Goal: Navigation & Orientation: Find specific page/section

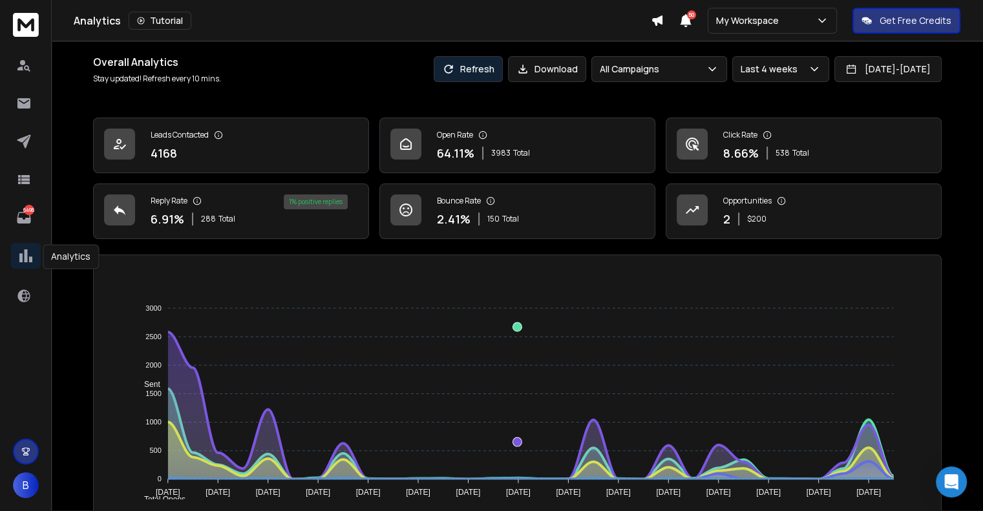
click at [433, 64] on button "Refresh" at bounding box center [467, 69] width 69 height 26
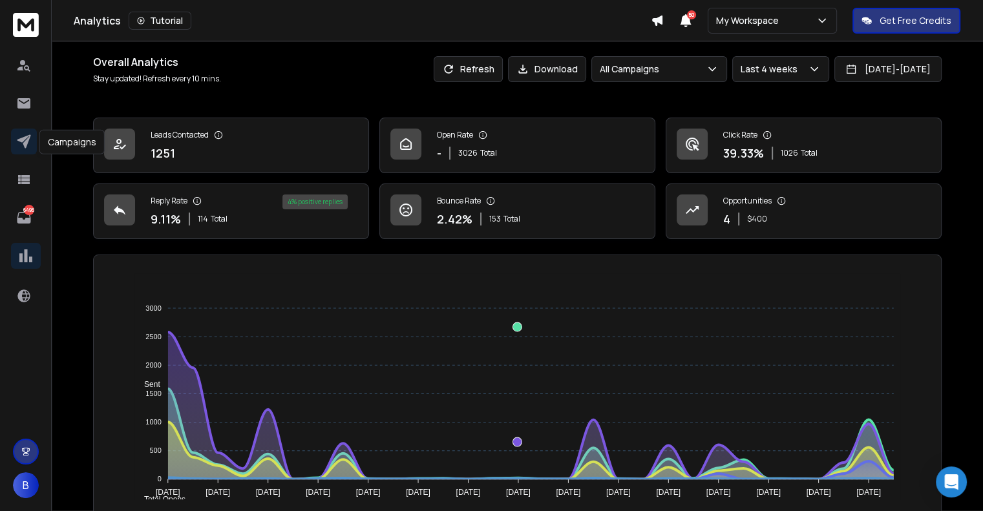
click at [16, 143] on icon at bounding box center [24, 142] width 16 height 16
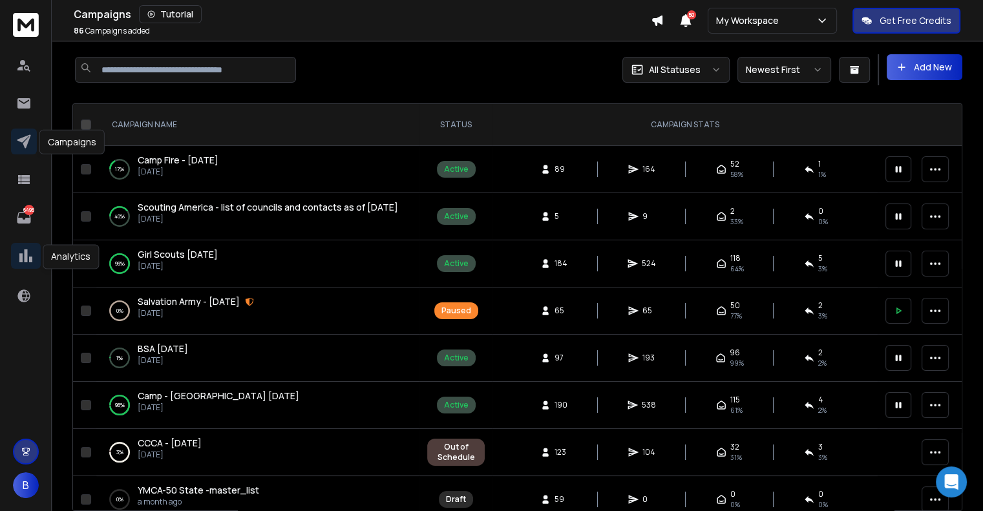
click at [25, 266] on icon at bounding box center [25, 255] width 19 height 19
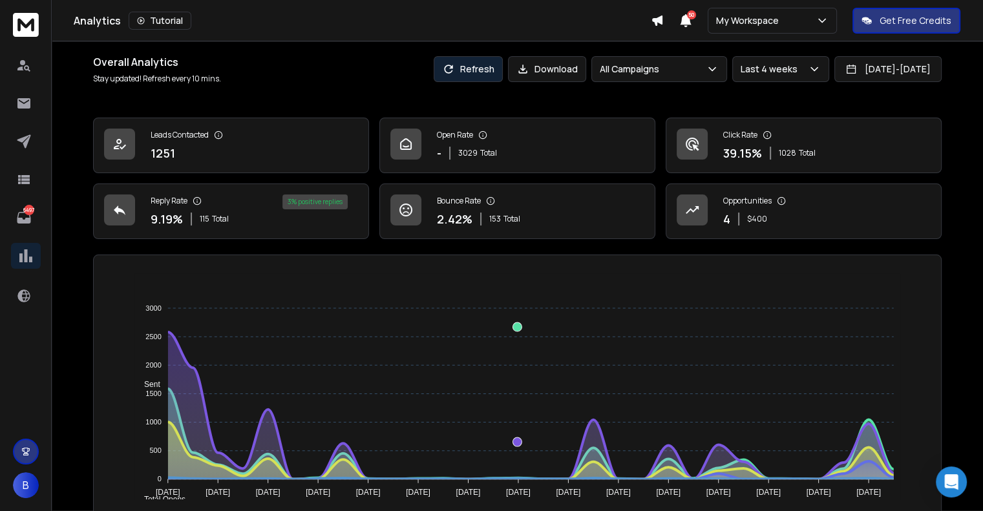
click at [442, 67] on icon at bounding box center [448, 69] width 13 height 13
click at [650, 72] on div "All Campaigns" at bounding box center [659, 69] width 119 height 13
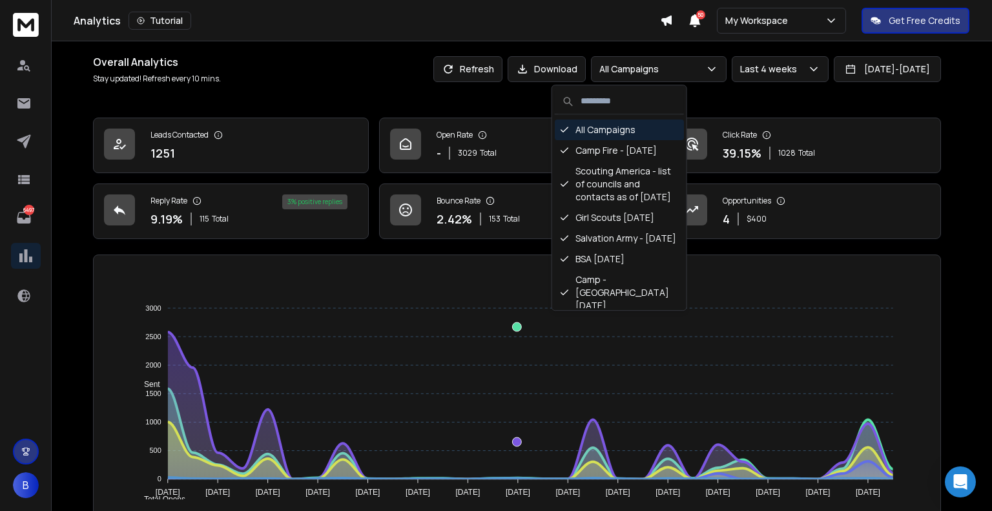
click at [605, 127] on div "All Campaigns" at bounding box center [619, 130] width 129 height 21
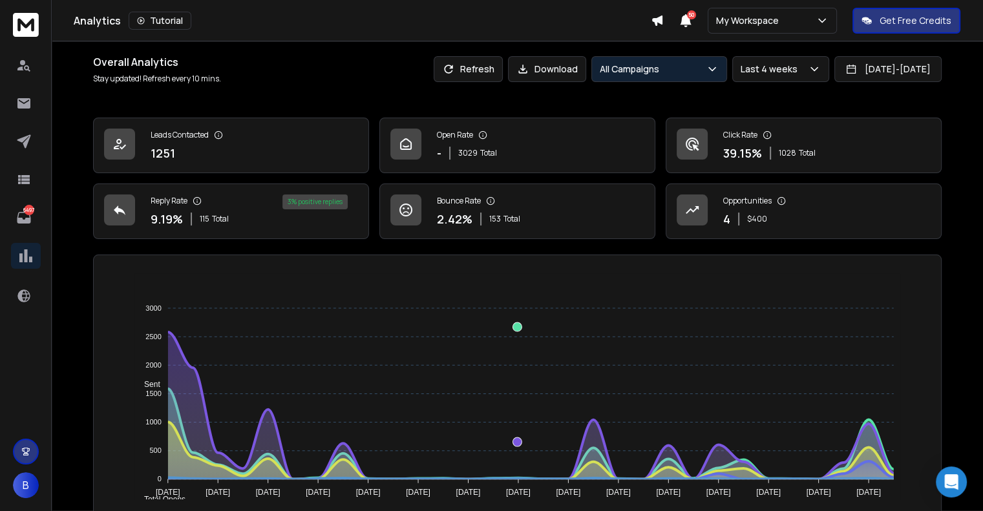
click at [642, 72] on div "All Campaigns" at bounding box center [659, 69] width 119 height 13
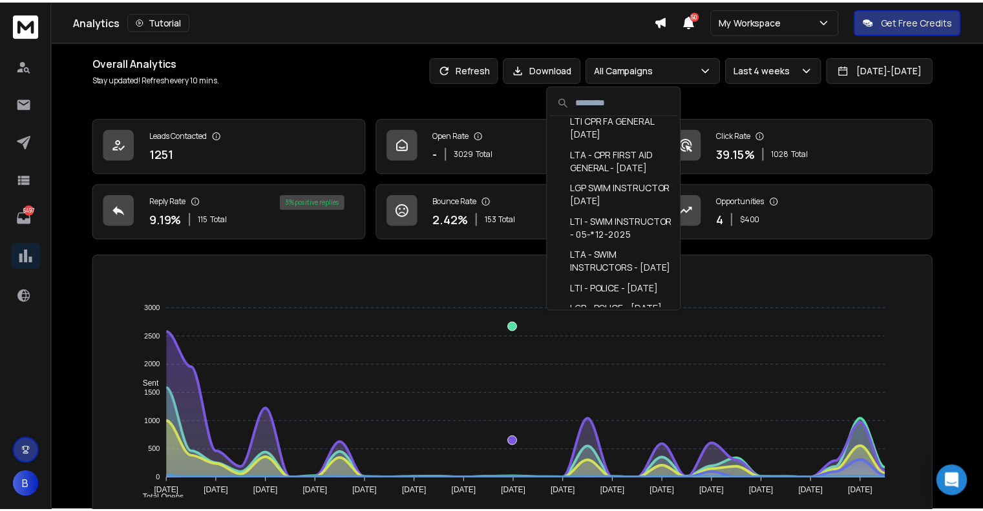
scroll to position [1398, 0]
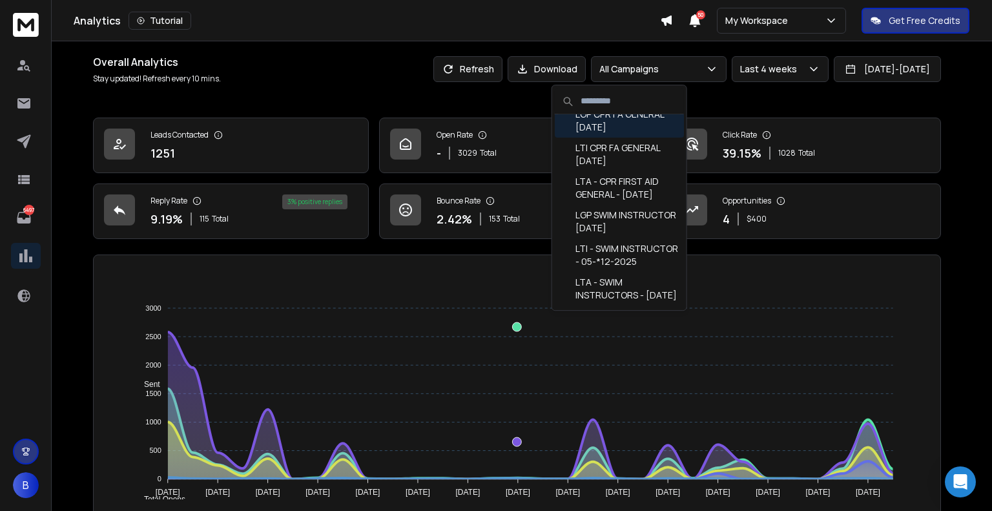
click at [636, 138] on div "LGP CPR FA GENERAL [DATE]" at bounding box center [619, 121] width 129 height 34
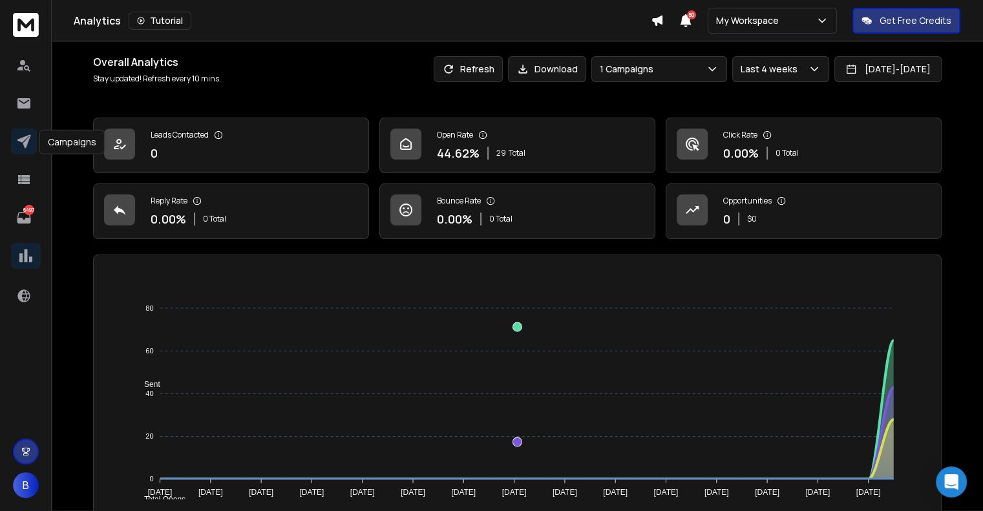
click at [30, 131] on link at bounding box center [24, 142] width 26 height 26
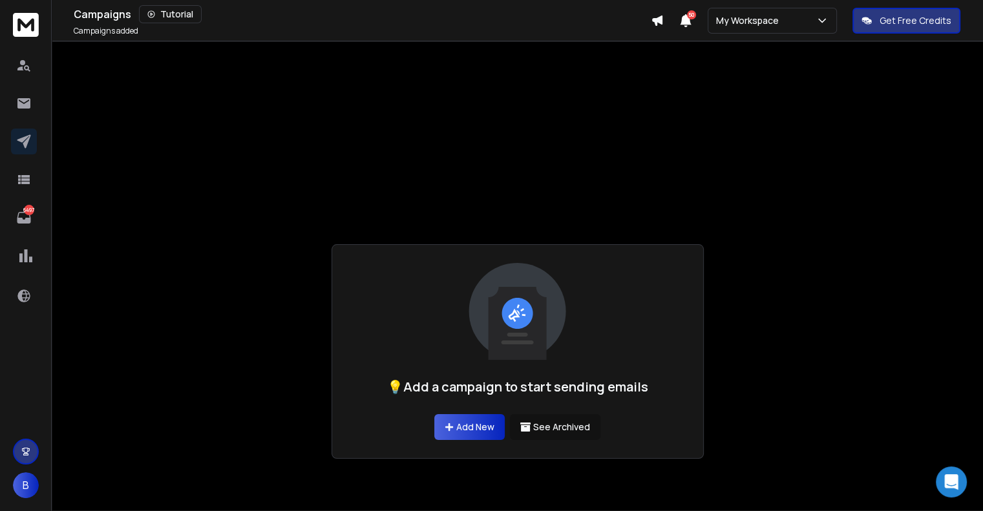
drag, startPoint x: 390, startPoint y: 28, endPoint x: 39, endPoint y: 140, distance: 368.8
click at [39, 140] on div at bounding box center [26, 144] width 30 height 30
click at [25, 143] on icon at bounding box center [24, 142] width 14 height 14
click at [20, 104] on icon at bounding box center [23, 103] width 13 height 10
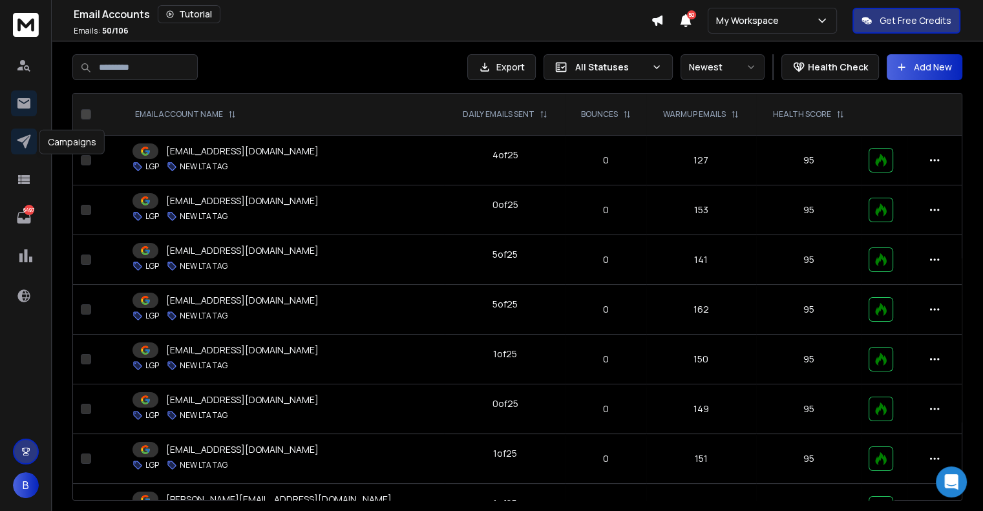
click at [19, 152] on link at bounding box center [24, 142] width 26 height 26
